Goal: Navigation & Orientation: Find specific page/section

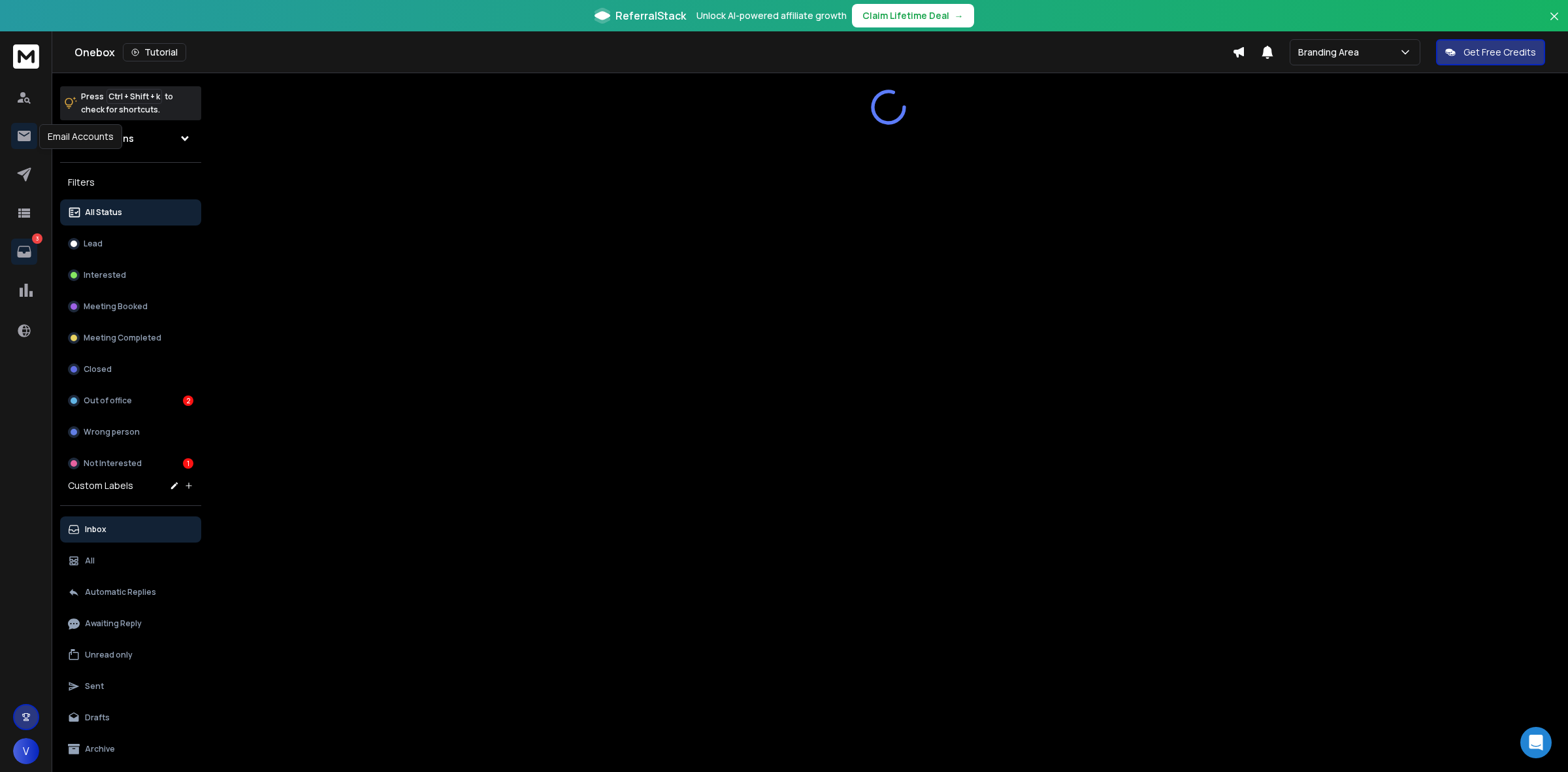
click at [26, 135] on icon at bounding box center [24, 136] width 15 height 15
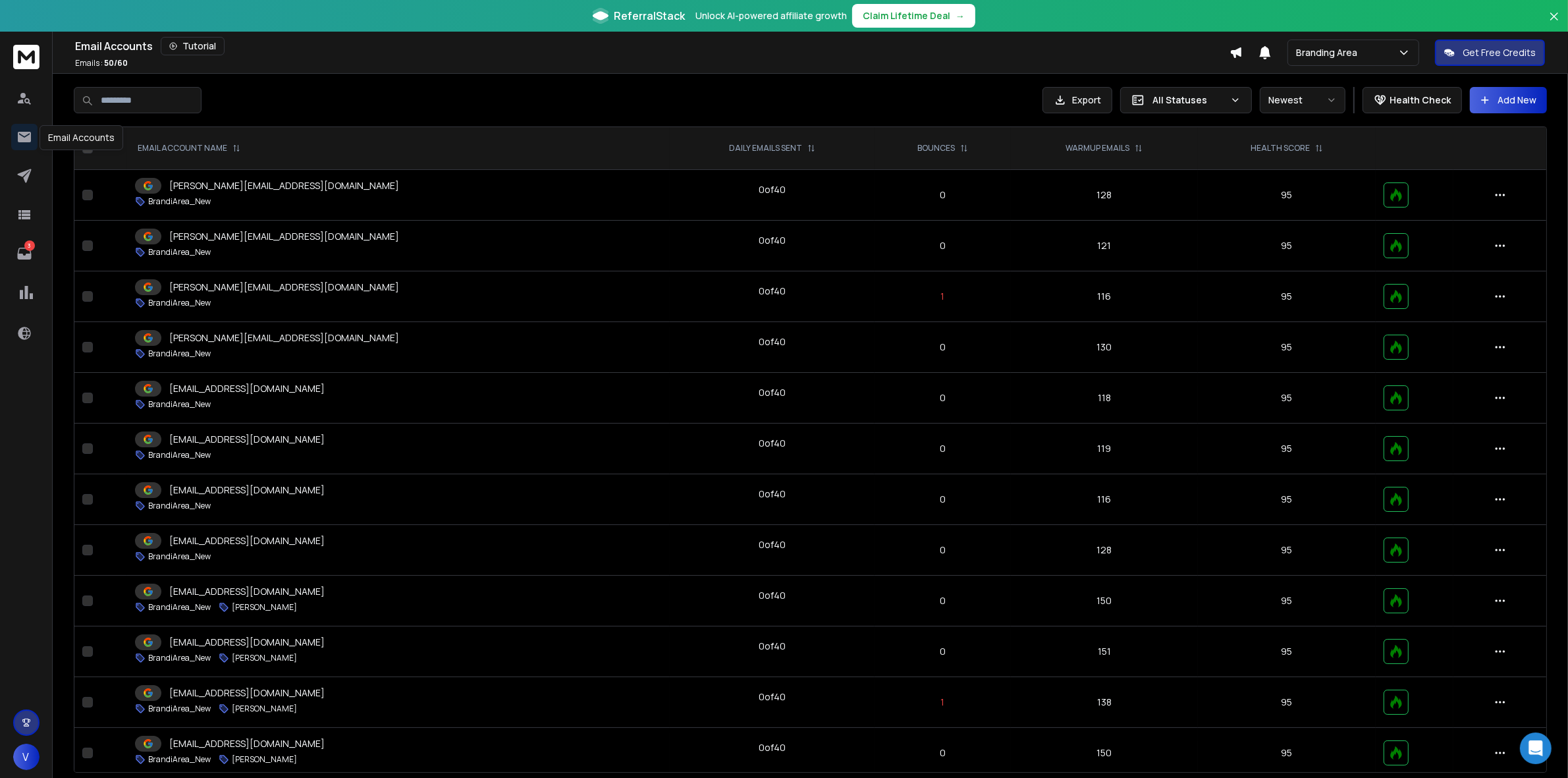
click at [1287, 146] on div "HEALTH SCORE" at bounding box center [1286, 148] width 157 height 10
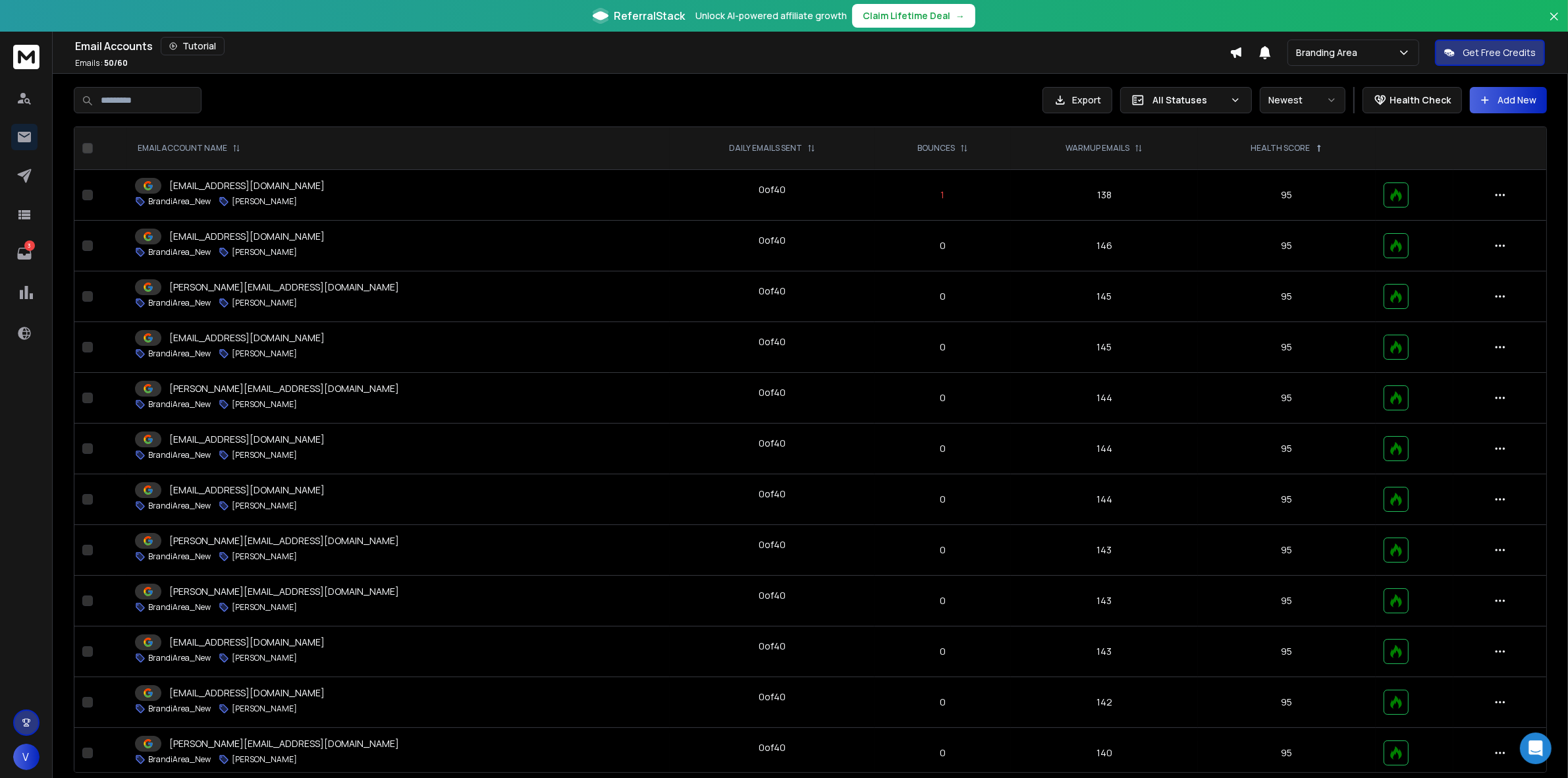
click at [1287, 146] on div "HEALTH SCORE" at bounding box center [1286, 148] width 157 height 10
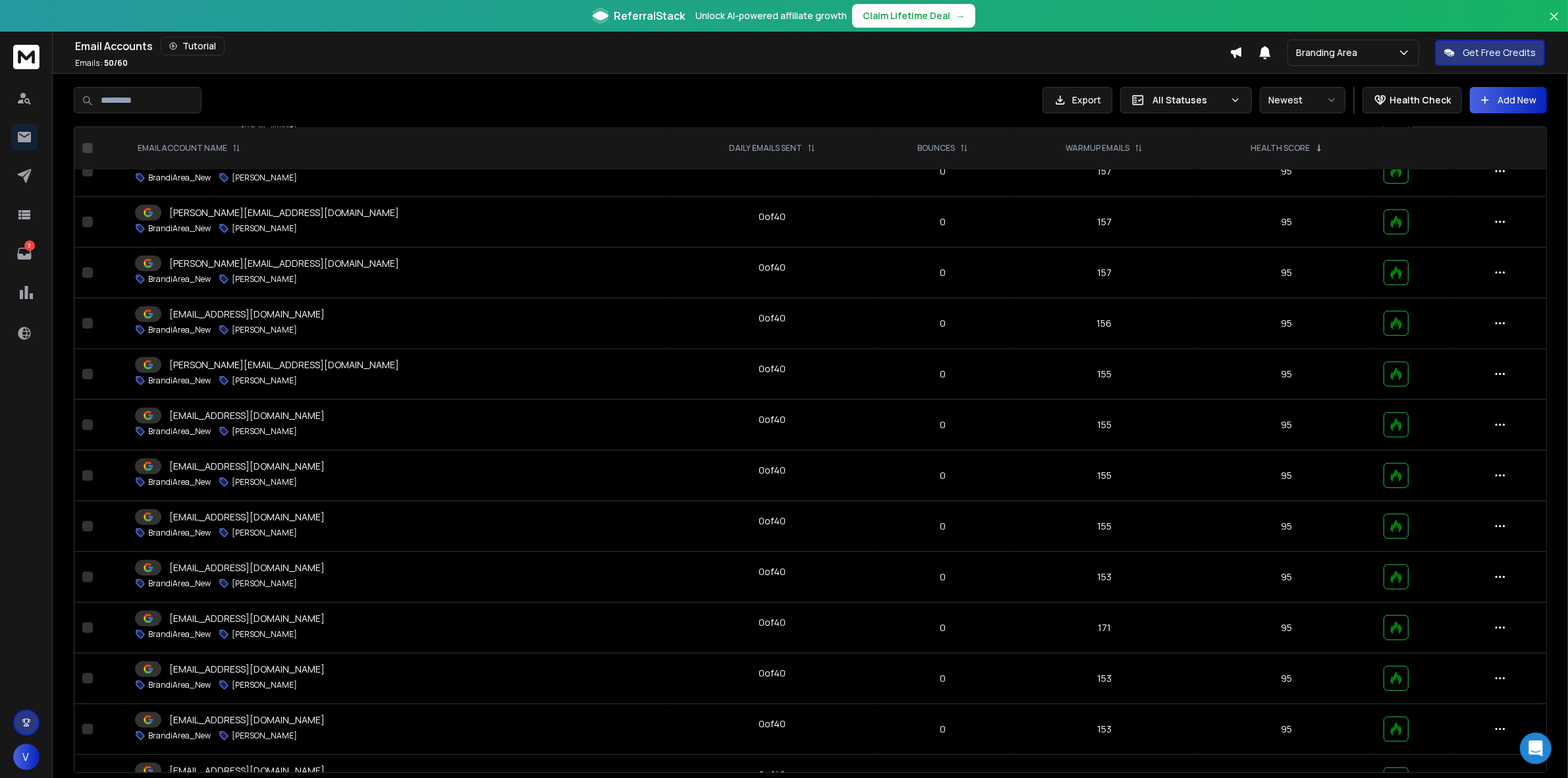
scroll to position [1894, 0]
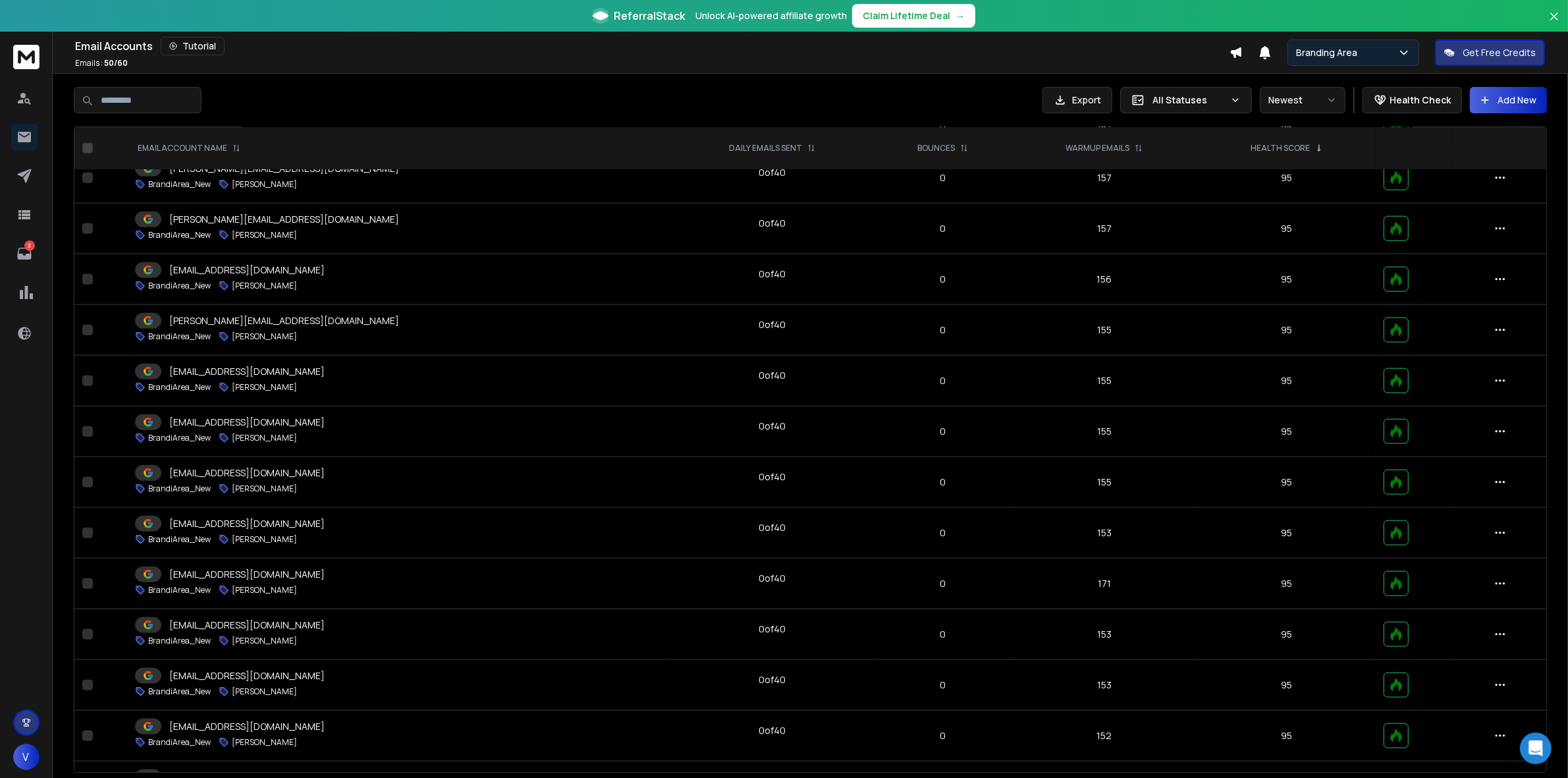
click at [1361, 51] on p "Branding Area" at bounding box center [1329, 52] width 67 height 13
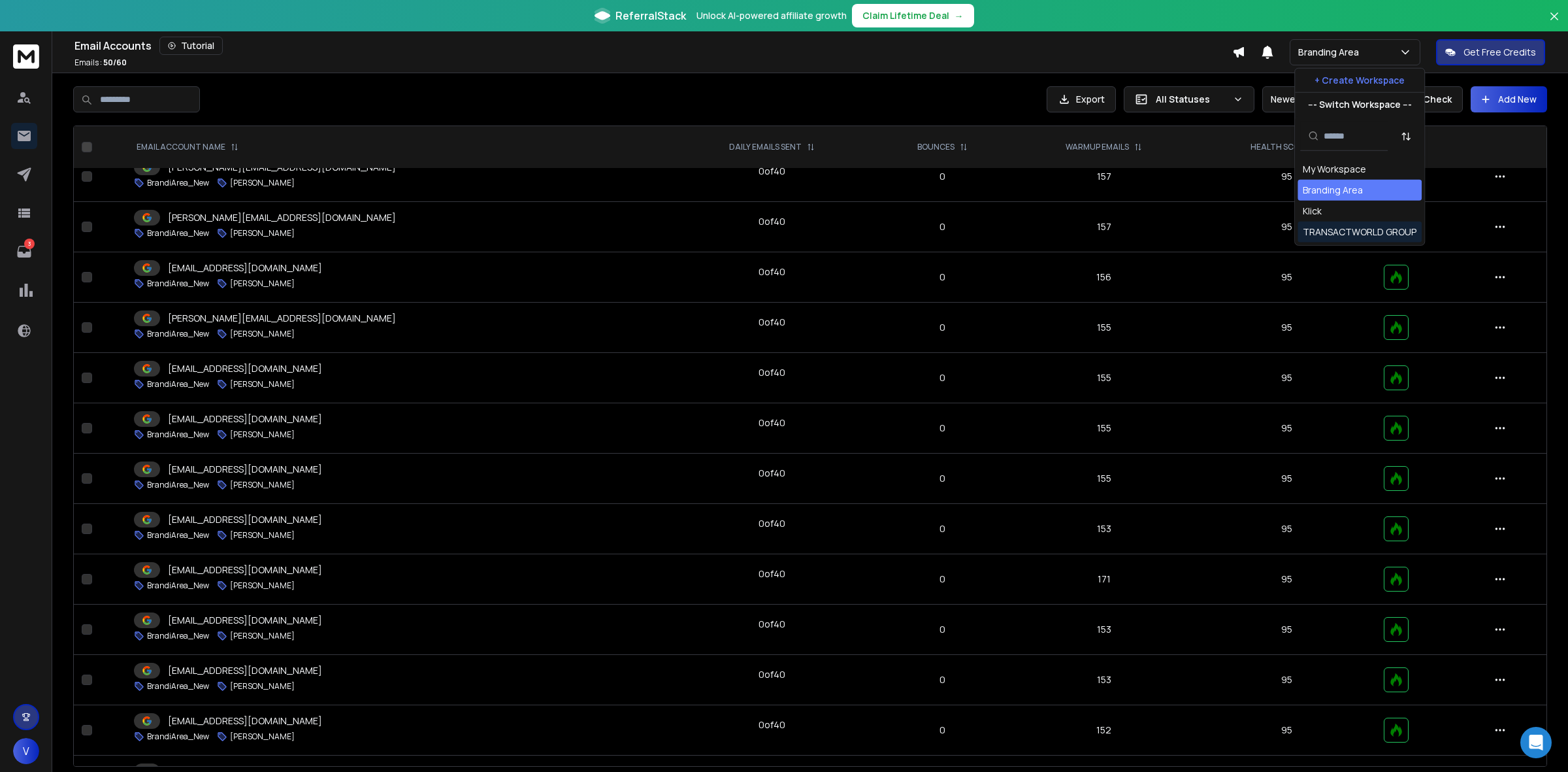
click at [1324, 227] on div "TRANSACTWORLD GROUP" at bounding box center [1360, 232] width 114 height 13
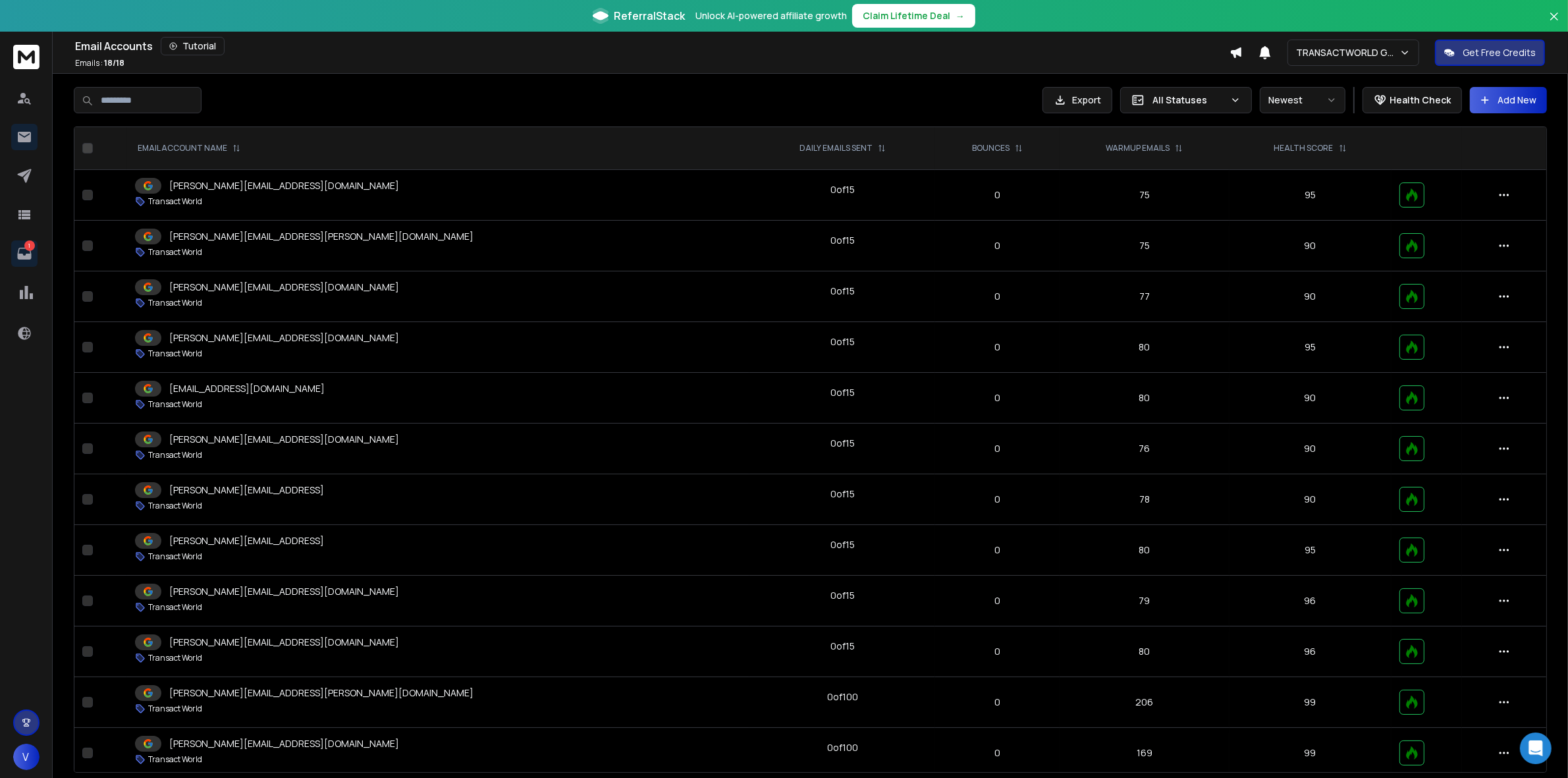
click at [21, 244] on div "1" at bounding box center [26, 217] width 30 height 266
click at [23, 255] on icon at bounding box center [24, 253] width 15 height 15
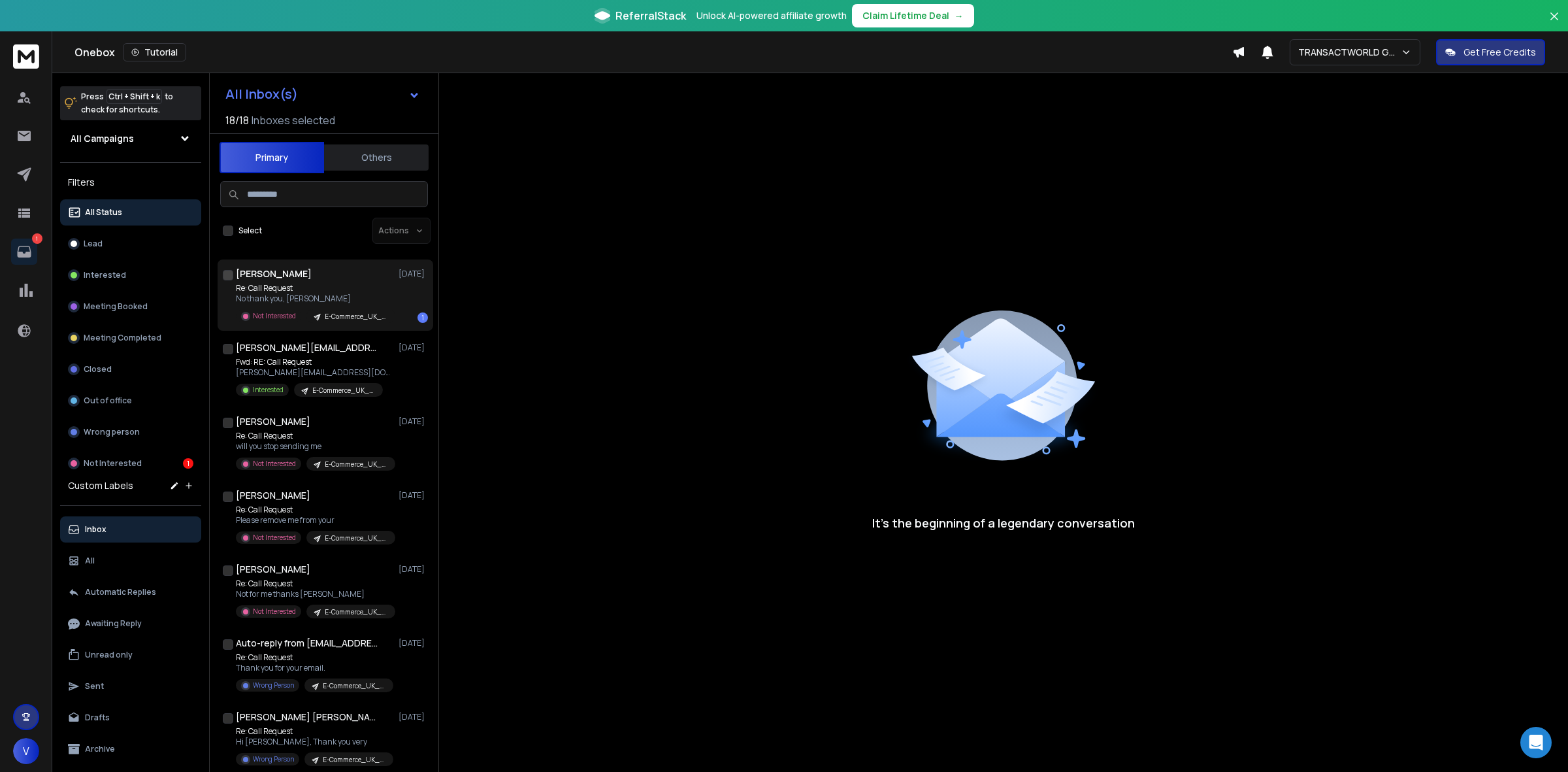
click at [362, 274] on div "Emma Cronin 10 Oct" at bounding box center [332, 273] width 192 height 13
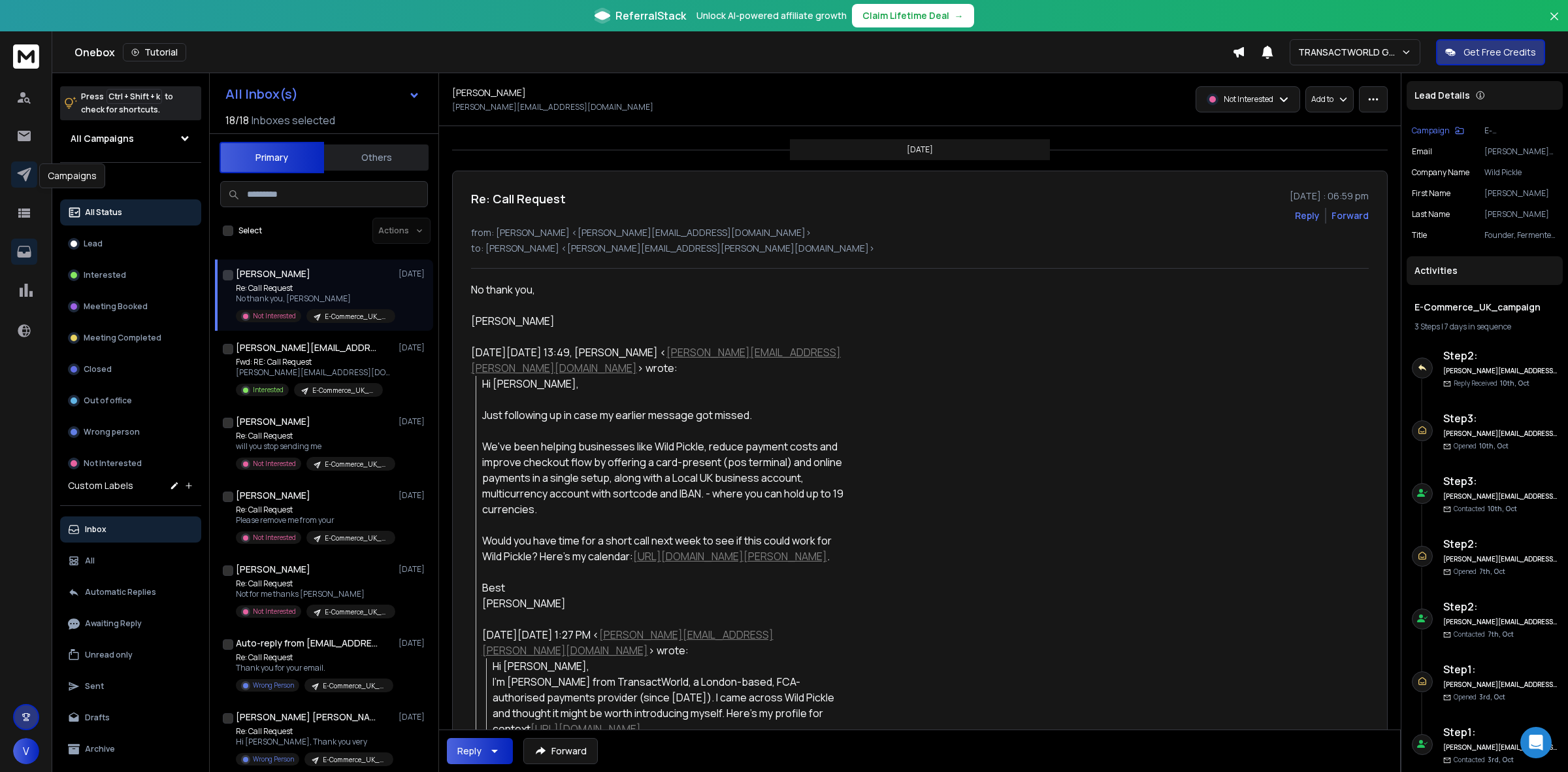
click at [27, 178] on icon at bounding box center [24, 175] width 14 height 14
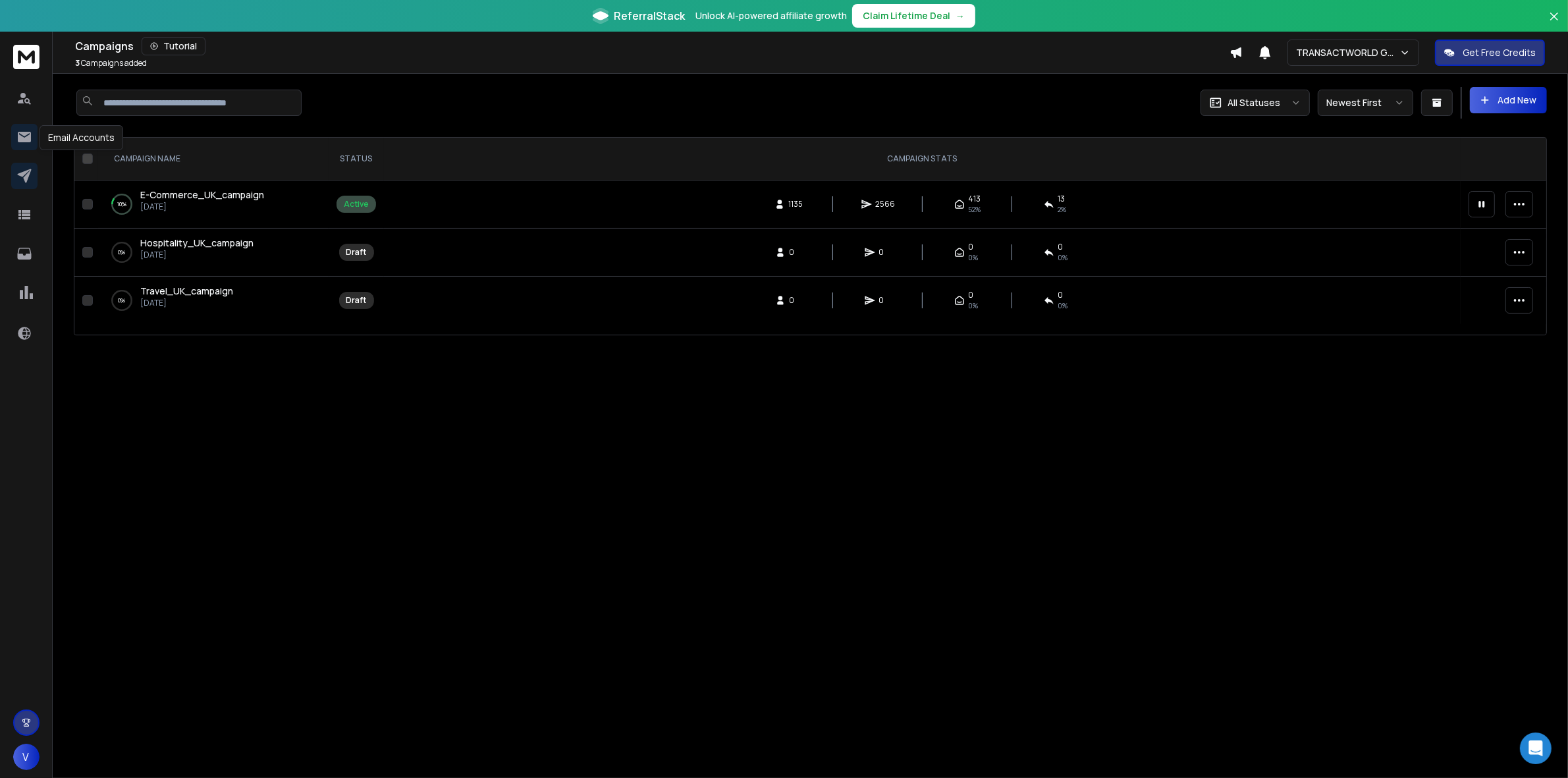
click at [23, 136] on icon at bounding box center [24, 137] width 13 height 10
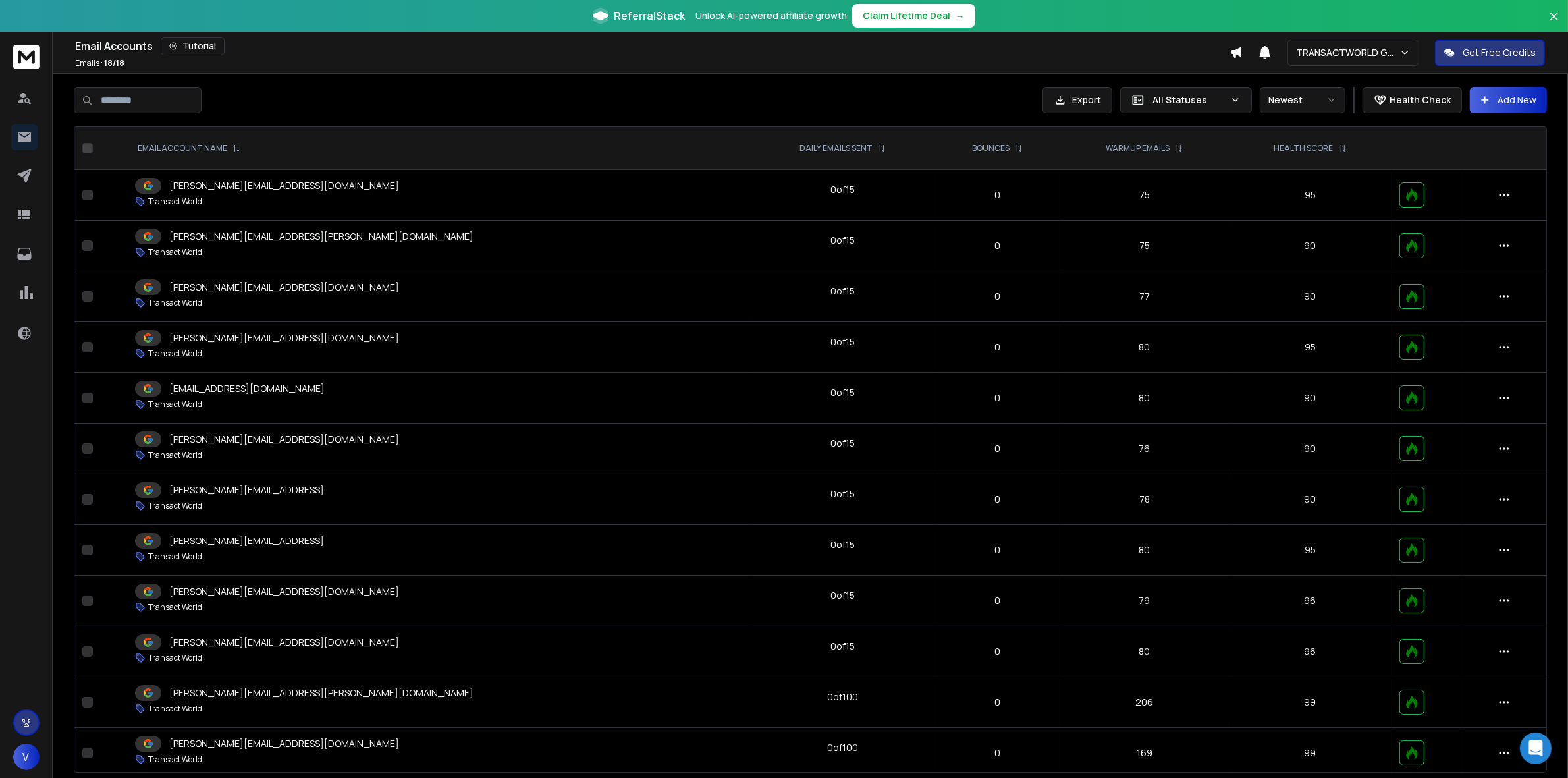
click at [1339, 150] on icon at bounding box center [1342, 148] width 8 height 8
